Goal: Find specific page/section: Find specific page/section

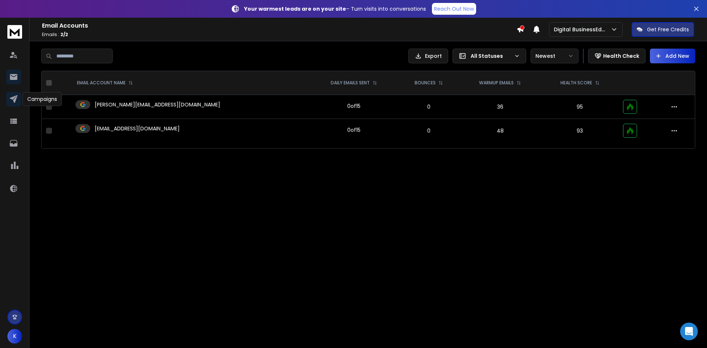
click at [16, 100] on icon at bounding box center [13, 99] width 9 height 9
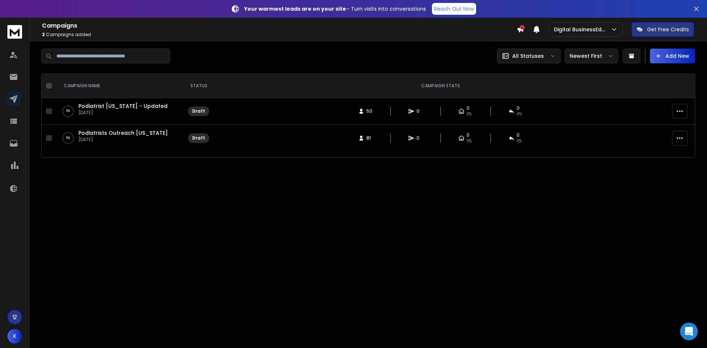
click at [119, 106] on span "Podiatrist [US_STATE] - Updated" at bounding box center [122, 105] width 89 height 7
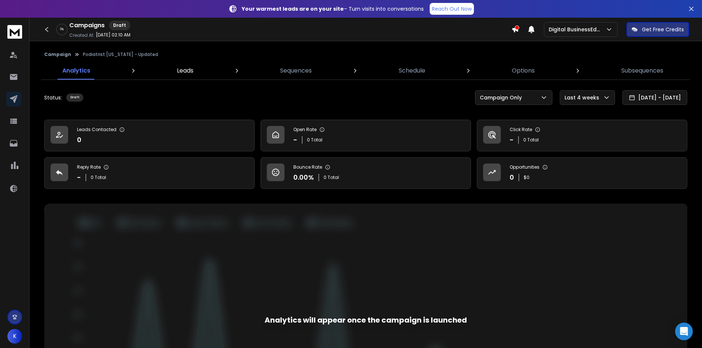
click at [180, 69] on p "Leads" at bounding box center [185, 70] width 17 height 9
